Goal: Information Seeking & Learning: Find specific fact

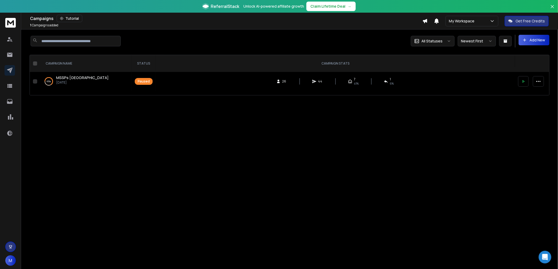
click at [210, 90] on td "26 44 7 41 % 1 6 %" at bounding box center [335, 81] width 359 height 19
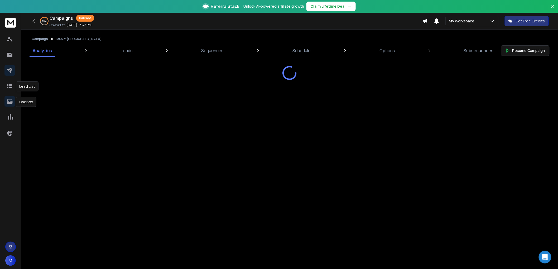
click at [7, 102] on icon at bounding box center [10, 101] width 6 height 5
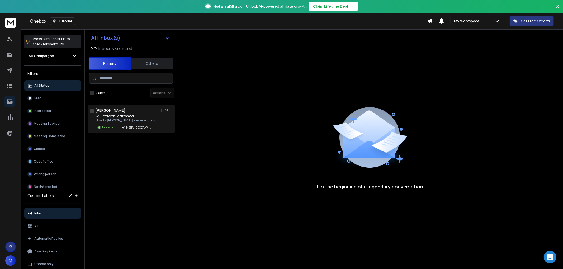
click at [117, 119] on p "Thanks [PERSON_NAME] Please send us" at bounding box center [124, 120] width 59 height 4
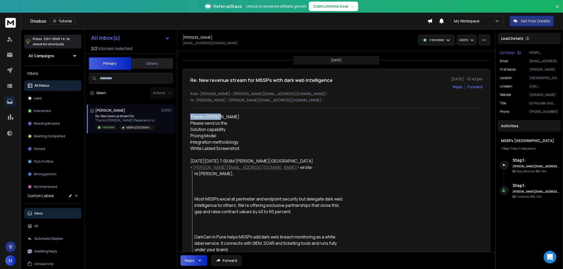
drag, startPoint x: 189, startPoint y: 119, endPoint x: 251, endPoint y: 119, distance: 62.0
drag, startPoint x: 187, startPoint y: 128, endPoint x: 236, endPoint y: 132, distance: 48.7
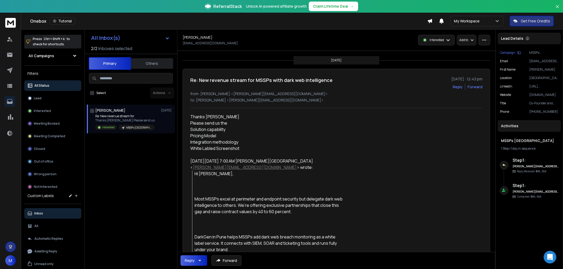
drag, startPoint x: 216, startPoint y: 137, endPoint x: 241, endPoint y: 138, distance: 25.3
drag, startPoint x: 185, startPoint y: 140, endPoint x: 254, endPoint y: 143, distance: 68.4
drag, startPoint x: 186, startPoint y: 149, endPoint x: 246, endPoint y: 152, distance: 59.7
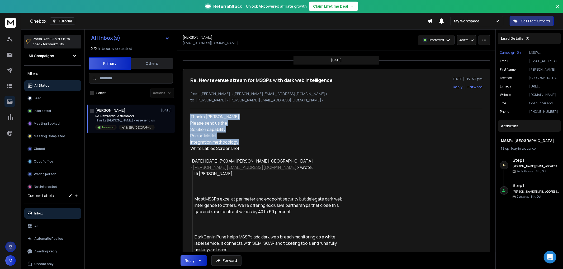
click at [257, 92] on p "from: [PERSON_NAME] <[PERSON_NAME][EMAIL_ADDRESS][DOMAIN_NAME]>" at bounding box center [336, 93] width 292 height 5
drag, startPoint x: 257, startPoint y: 92, endPoint x: 262, endPoint y: 92, distance: 5.3
click at [262, 92] on p "from: [PERSON_NAME] <[PERSON_NAME][EMAIL_ADDRESS][DOMAIN_NAME]>" at bounding box center [336, 93] width 292 height 5
